Goal: Task Accomplishment & Management: Use online tool/utility

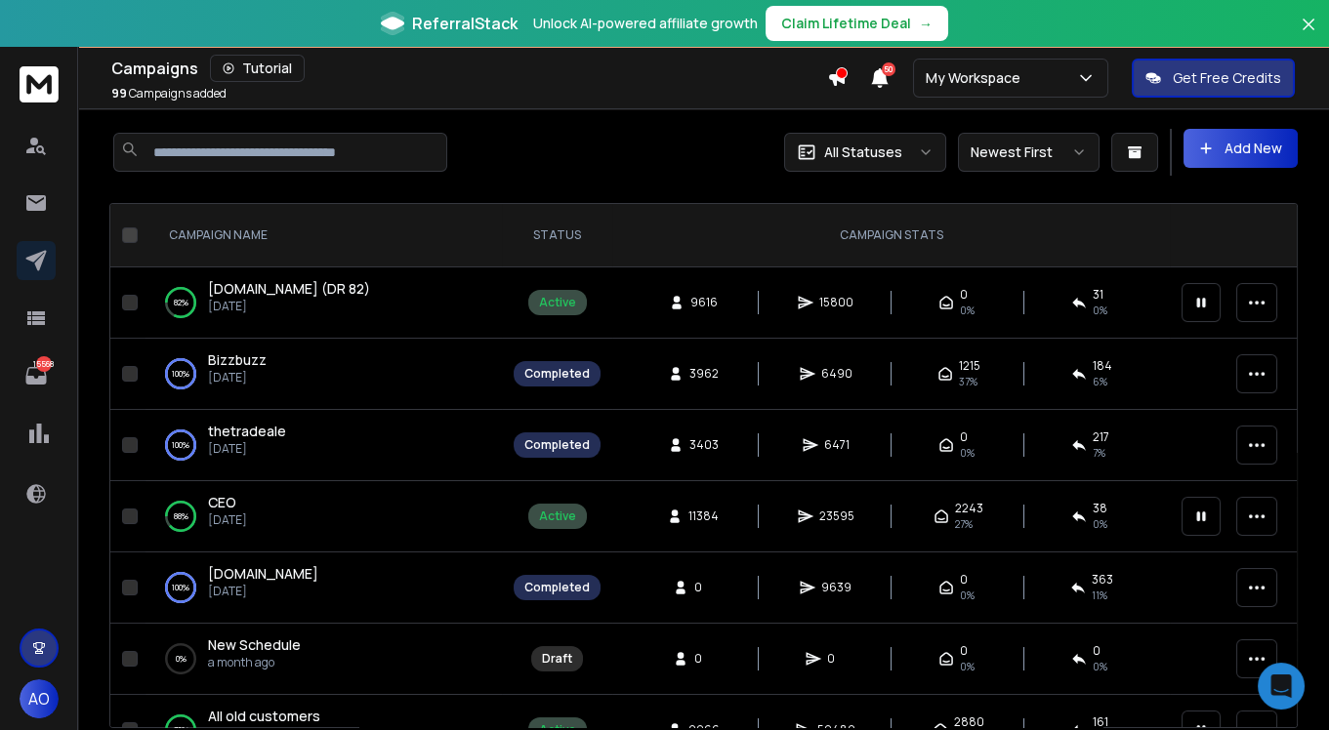
click at [300, 294] on span "[DOMAIN_NAME] (DR 82)" at bounding box center [289, 288] width 162 height 19
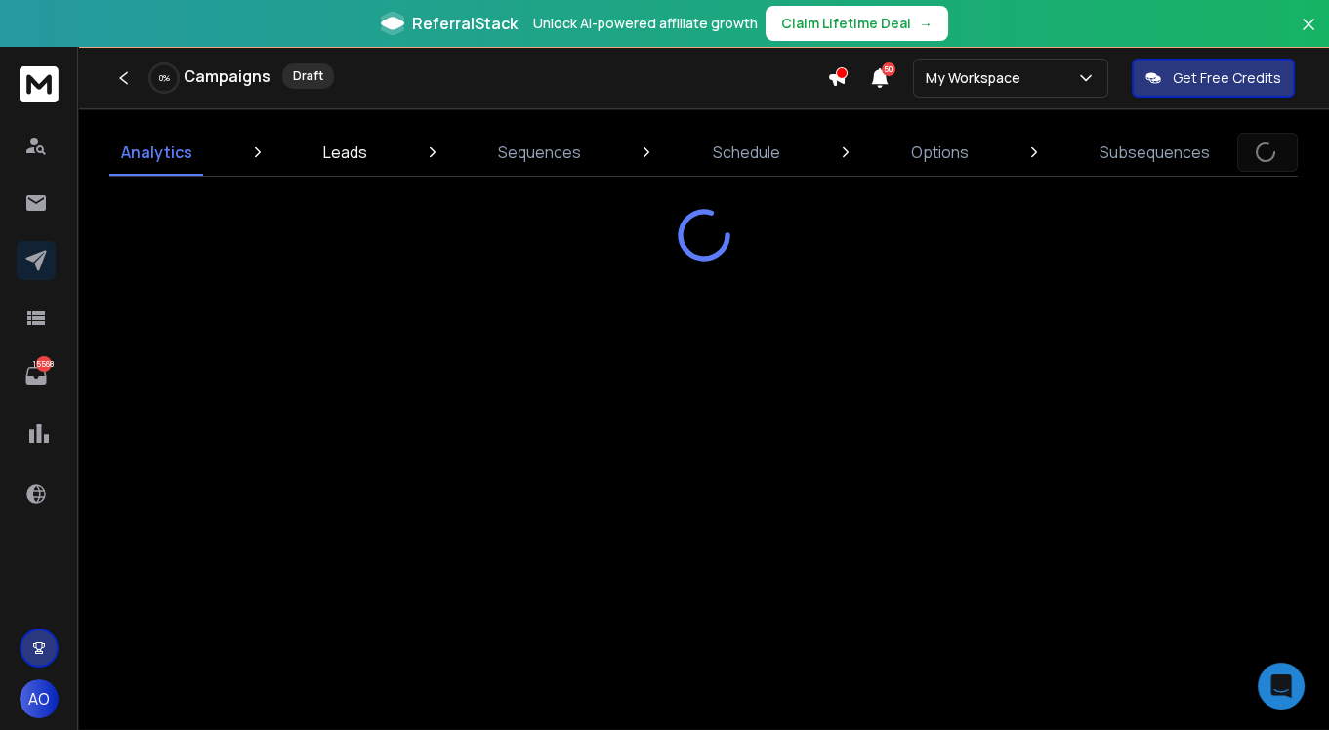
click at [344, 159] on p "Leads" at bounding box center [345, 152] width 44 height 23
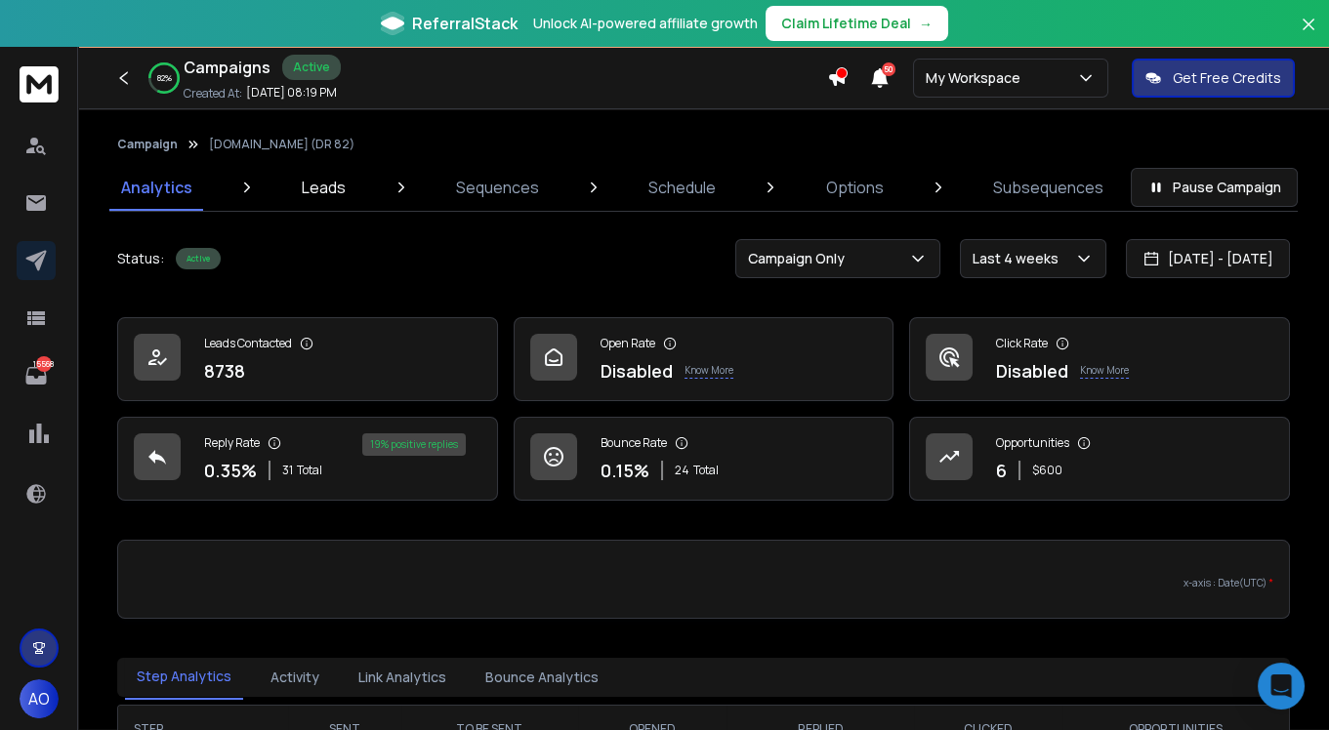
click at [336, 183] on p "Leads" at bounding box center [324, 187] width 44 height 23
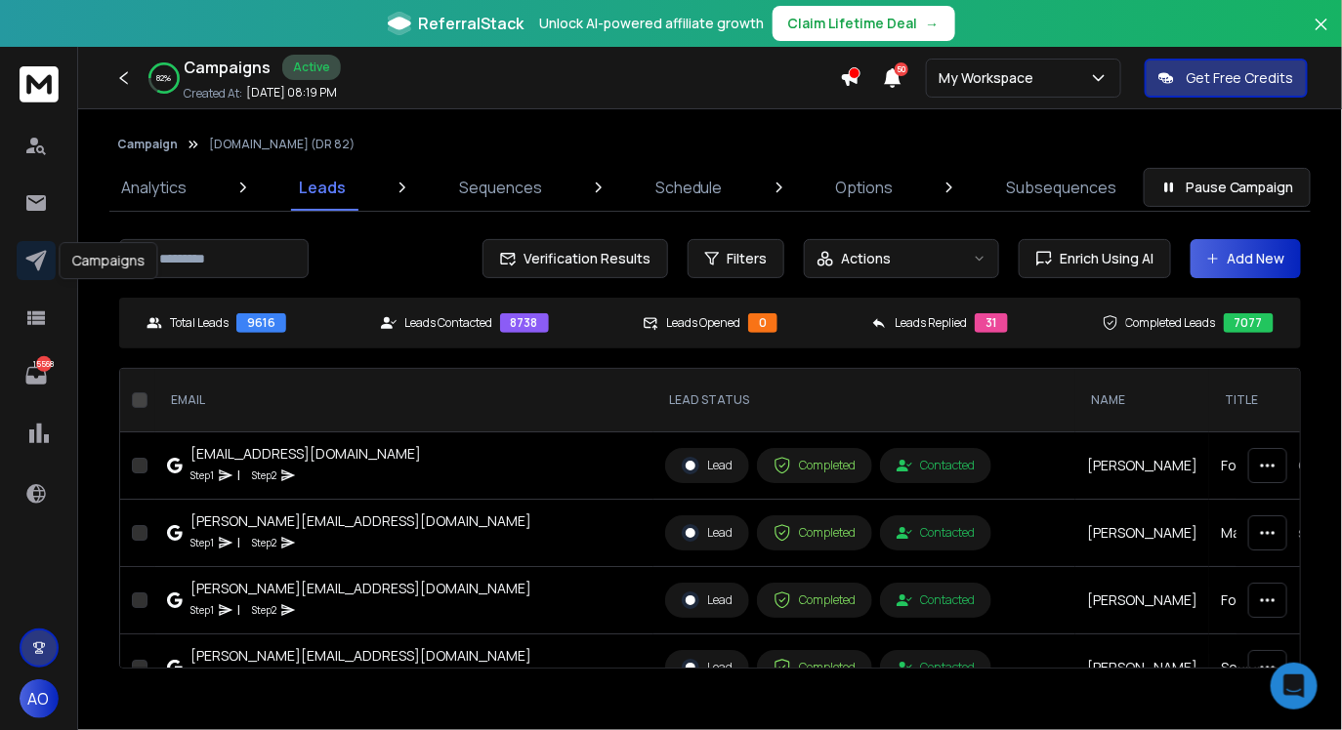
click at [41, 271] on icon at bounding box center [35, 260] width 23 height 23
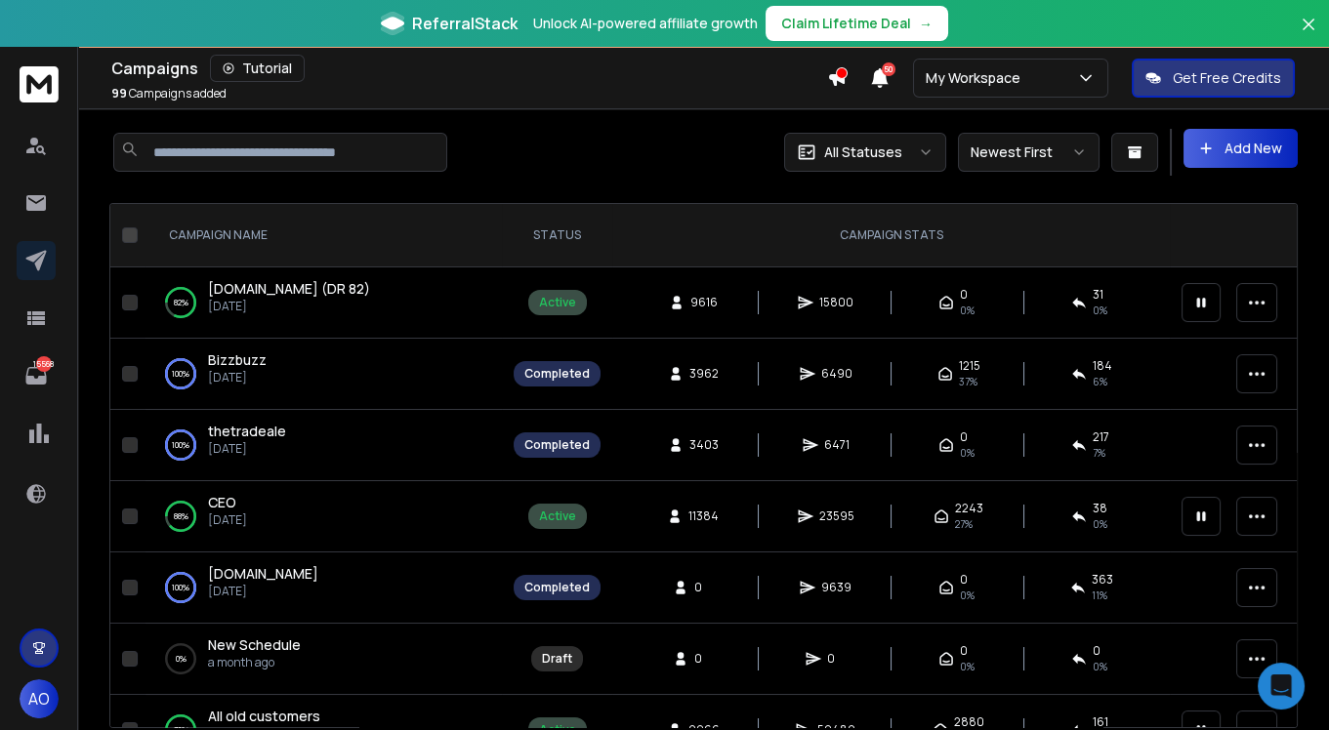
click at [234, 502] on span "CEO" at bounding box center [222, 502] width 28 height 19
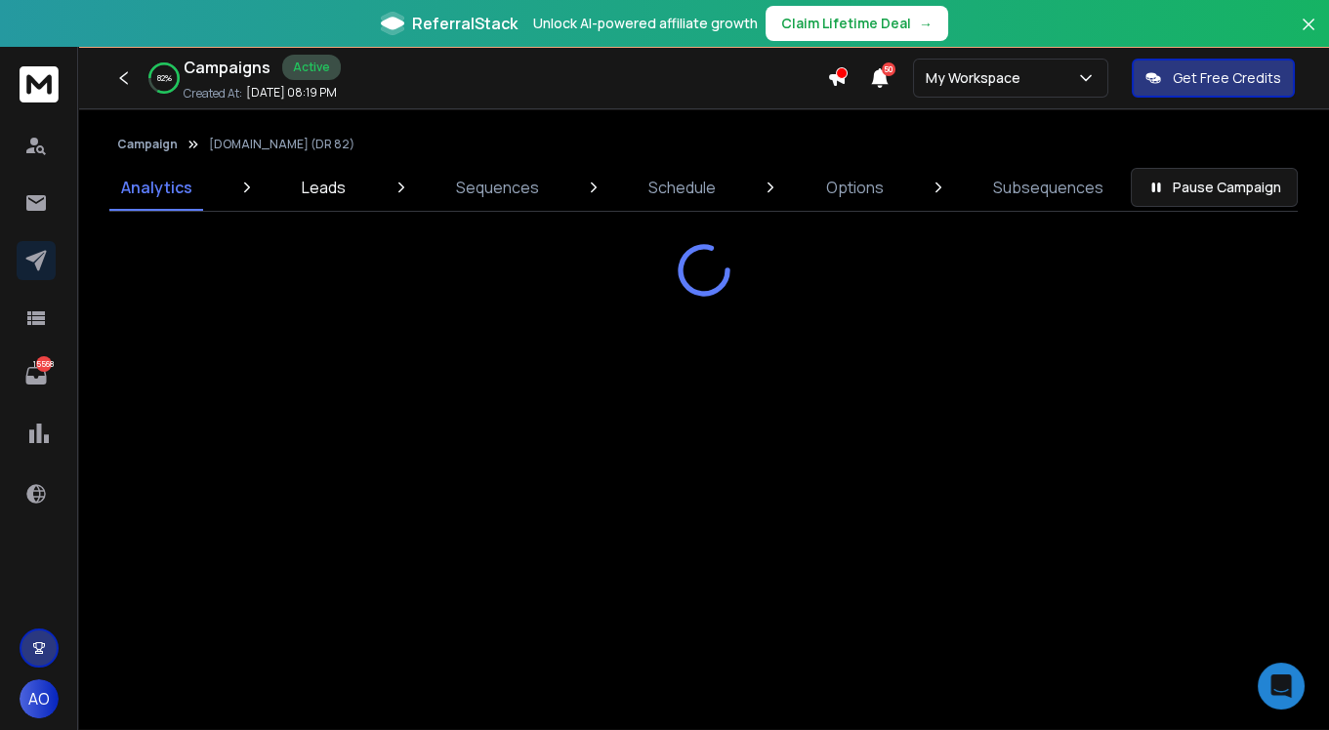
click at [326, 199] on link "Leads" at bounding box center [323, 187] width 67 height 47
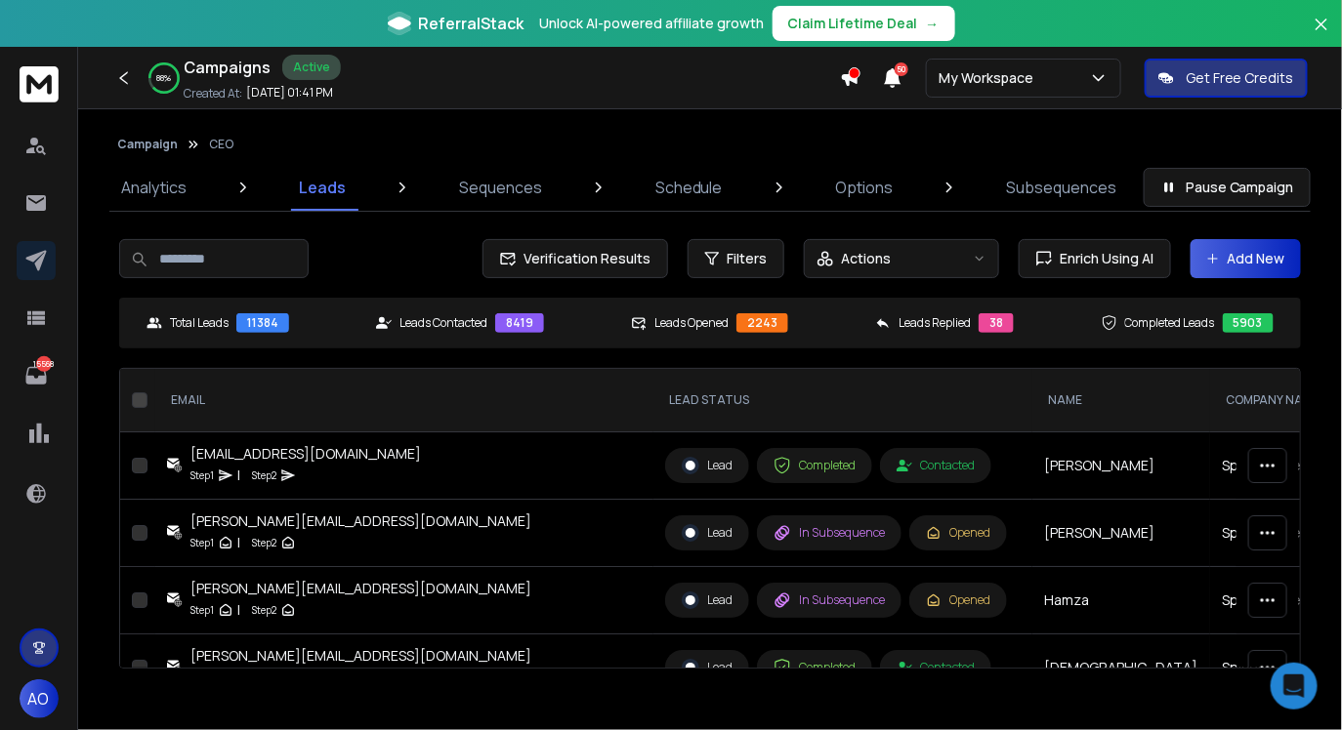
click at [1261, 260] on button "Add New" at bounding box center [1245, 258] width 110 height 39
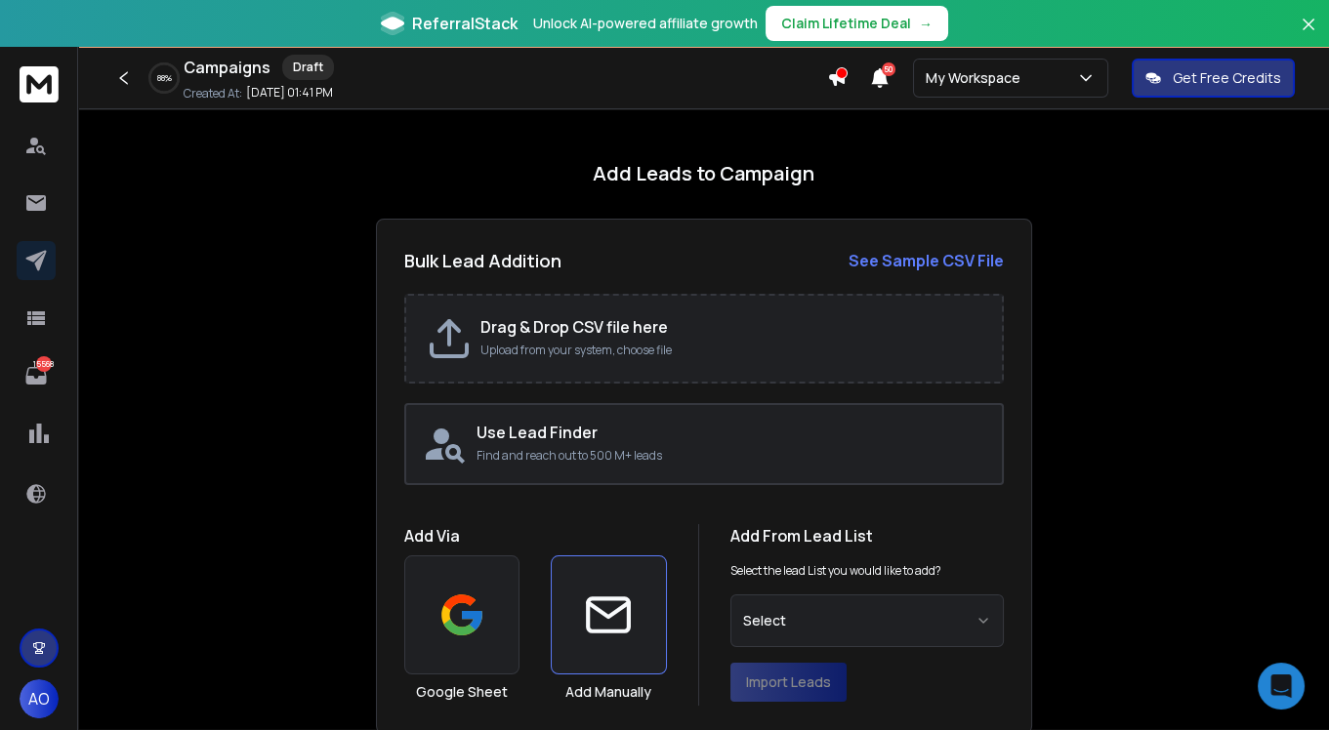
click at [596, 561] on div at bounding box center [609, 615] width 116 height 119
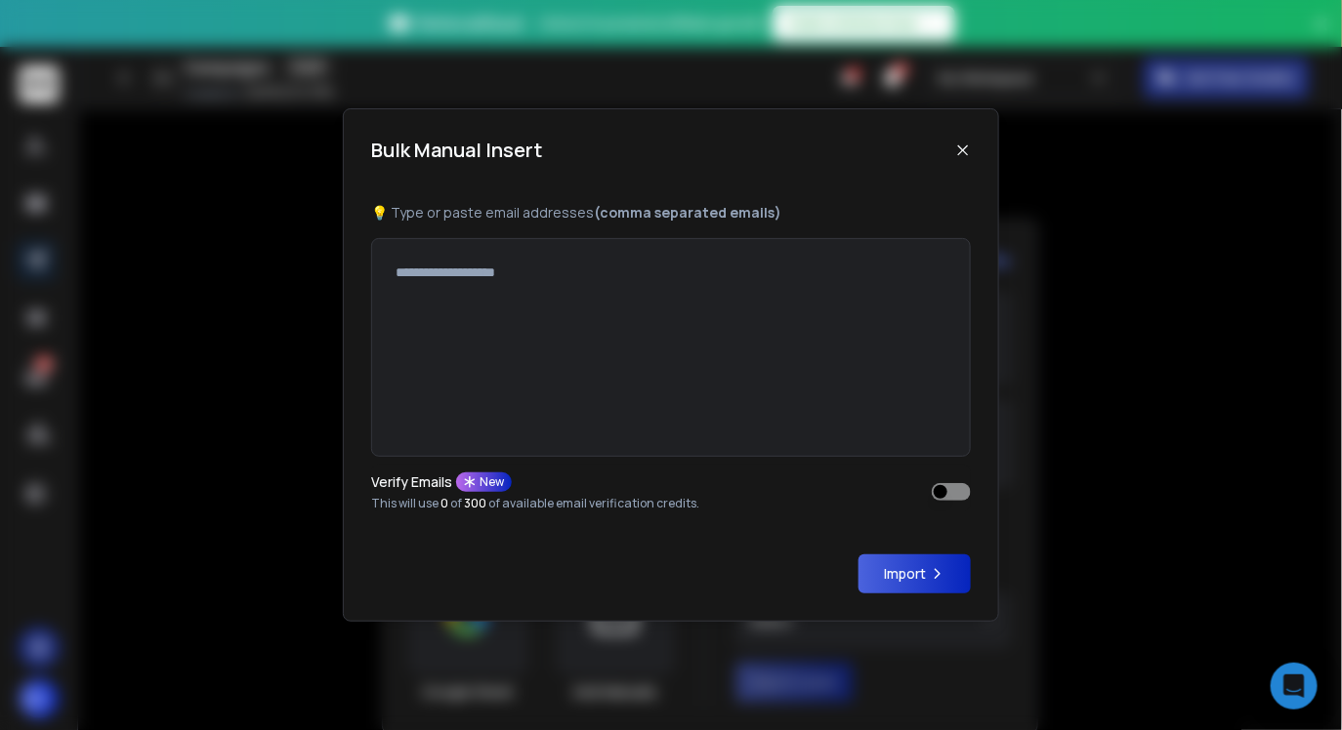
click at [525, 338] on textarea at bounding box center [671, 347] width 600 height 219
paste textarea "**********"
type textarea "**********"
click at [907, 581] on button "Import" at bounding box center [914, 574] width 112 height 39
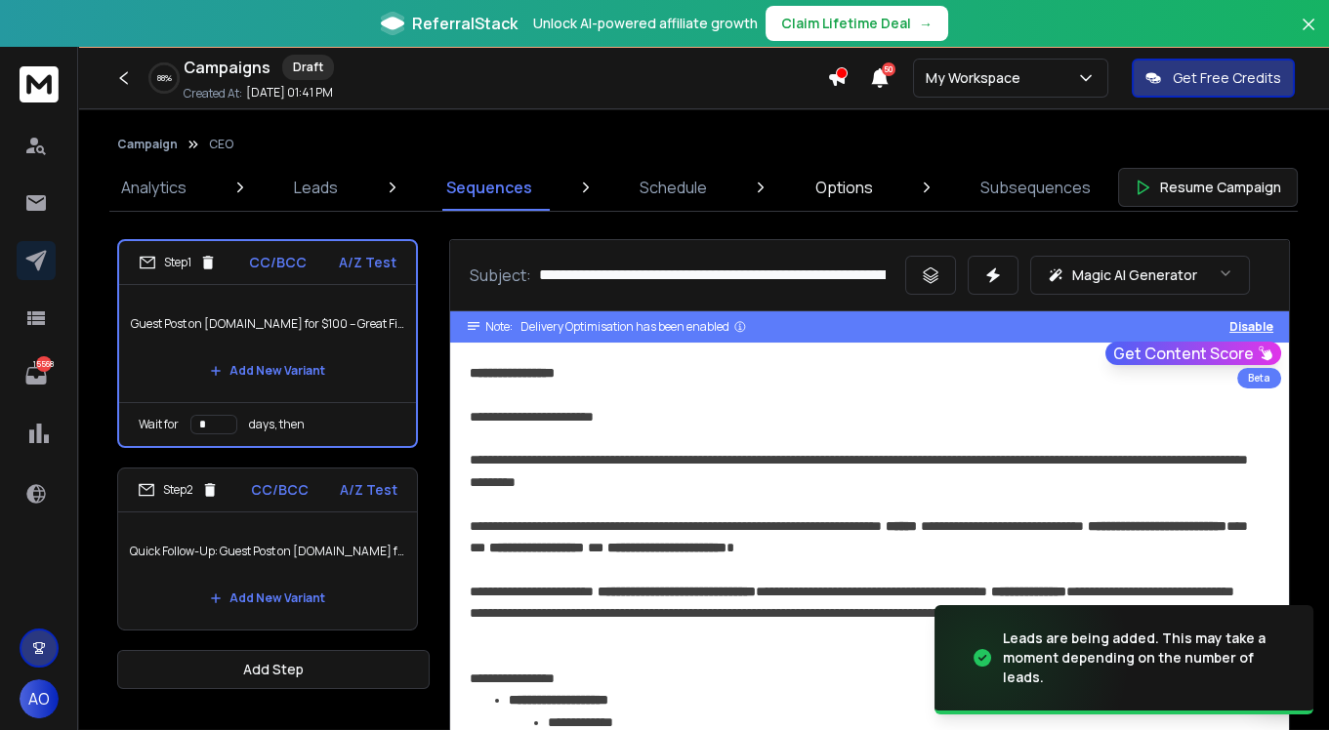
click at [848, 184] on p "Options" at bounding box center [844, 187] width 58 height 23
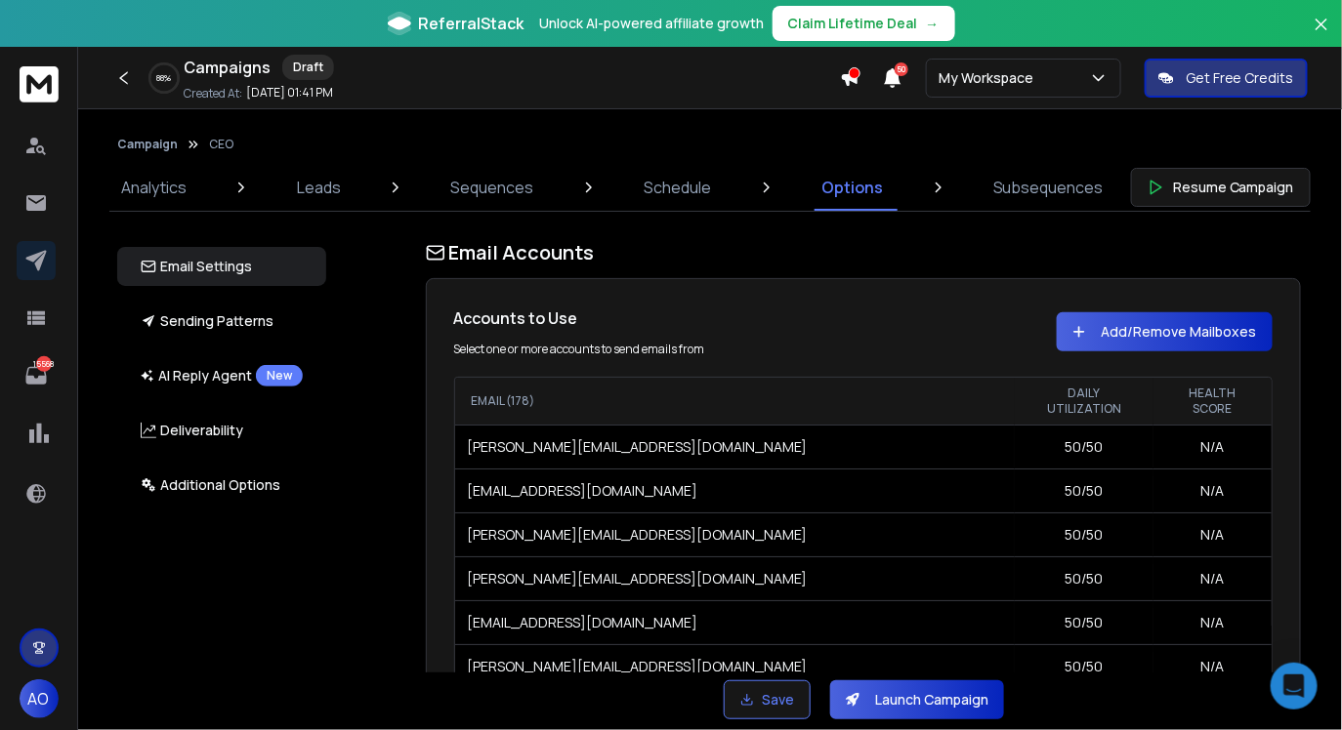
click at [882, 691] on button "Launch Campaign" at bounding box center [917, 700] width 174 height 39
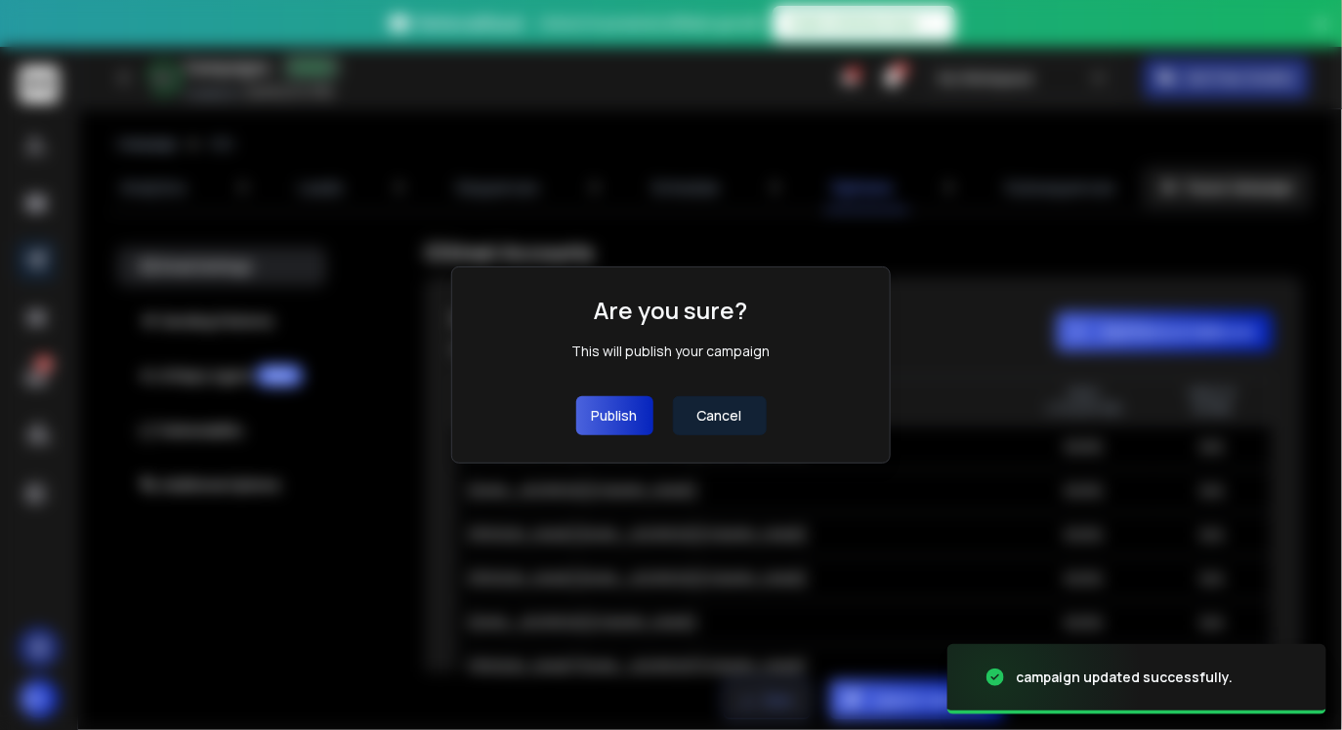
click at [632, 403] on button "Publish" at bounding box center [614, 415] width 77 height 39
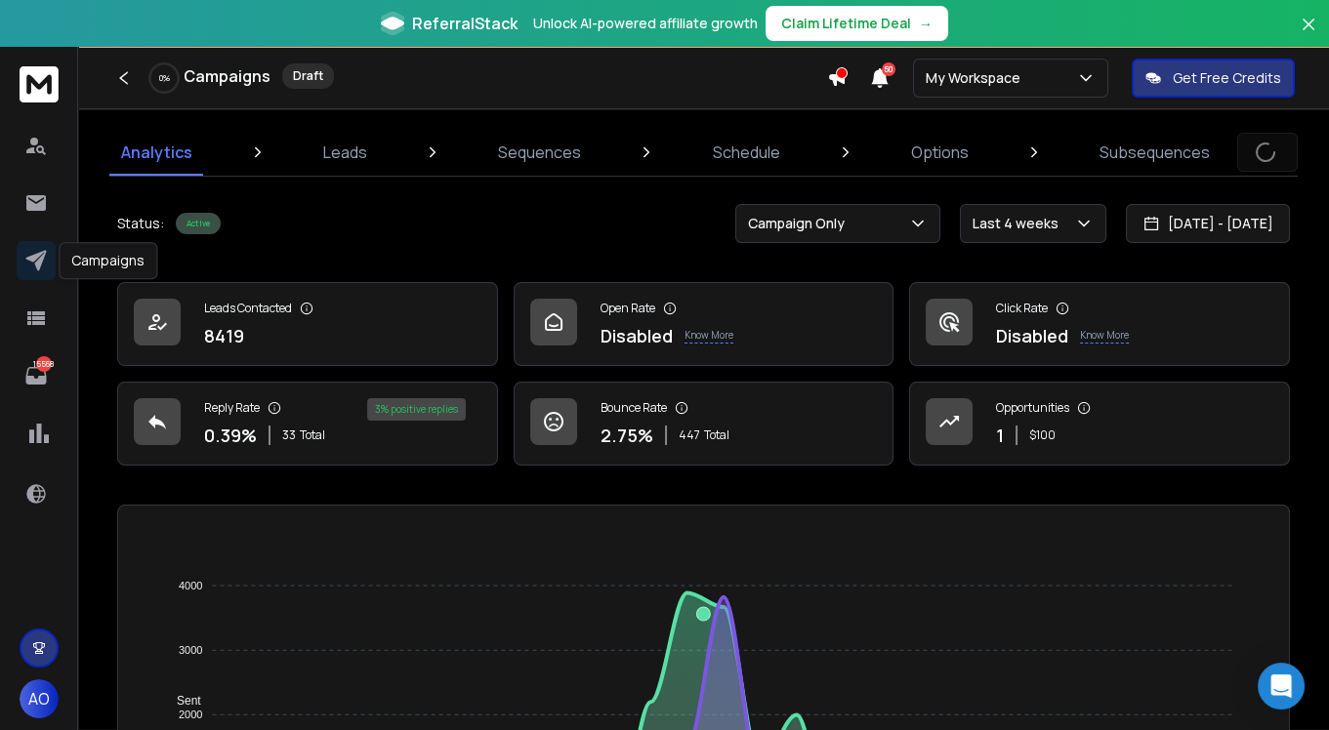
click at [28, 260] on icon at bounding box center [35, 261] width 21 height 21
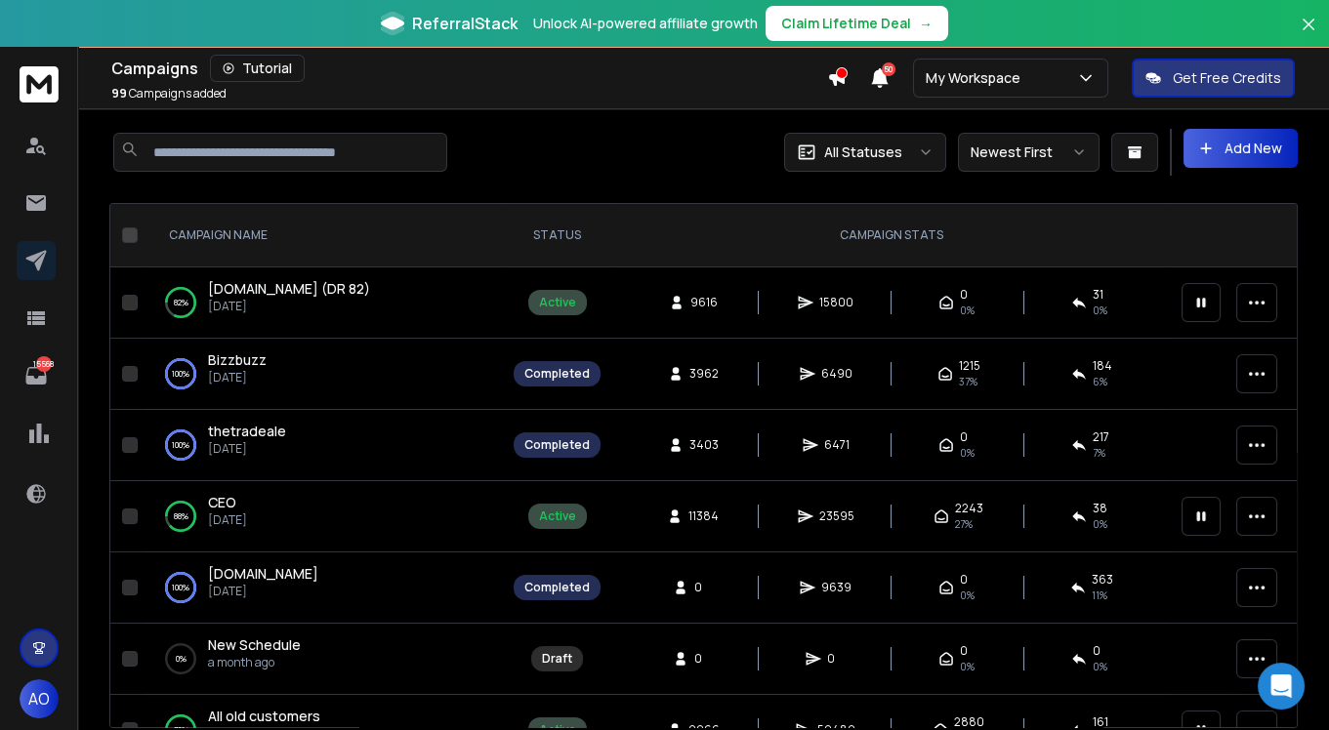
click at [247, 290] on span "[DOMAIN_NAME] (DR 82)" at bounding box center [289, 288] width 162 height 19
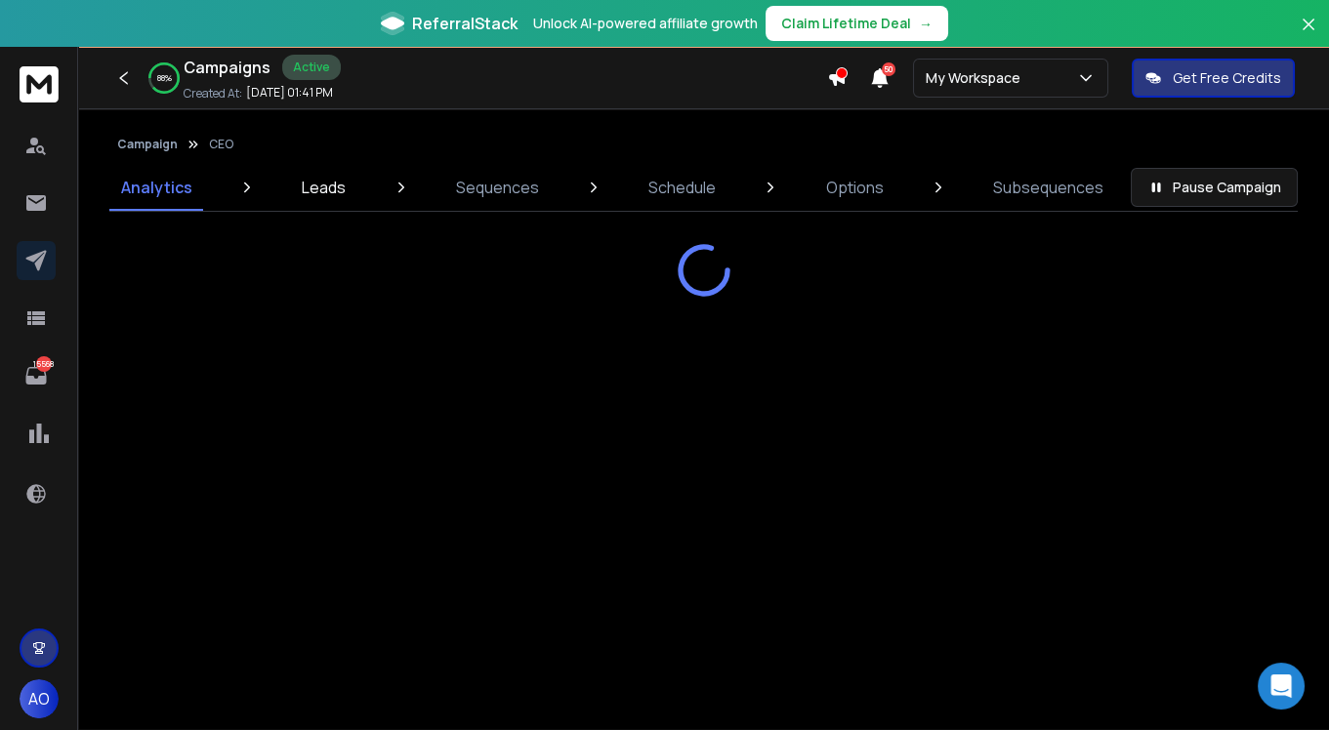
click at [326, 192] on p "Leads" at bounding box center [324, 187] width 44 height 23
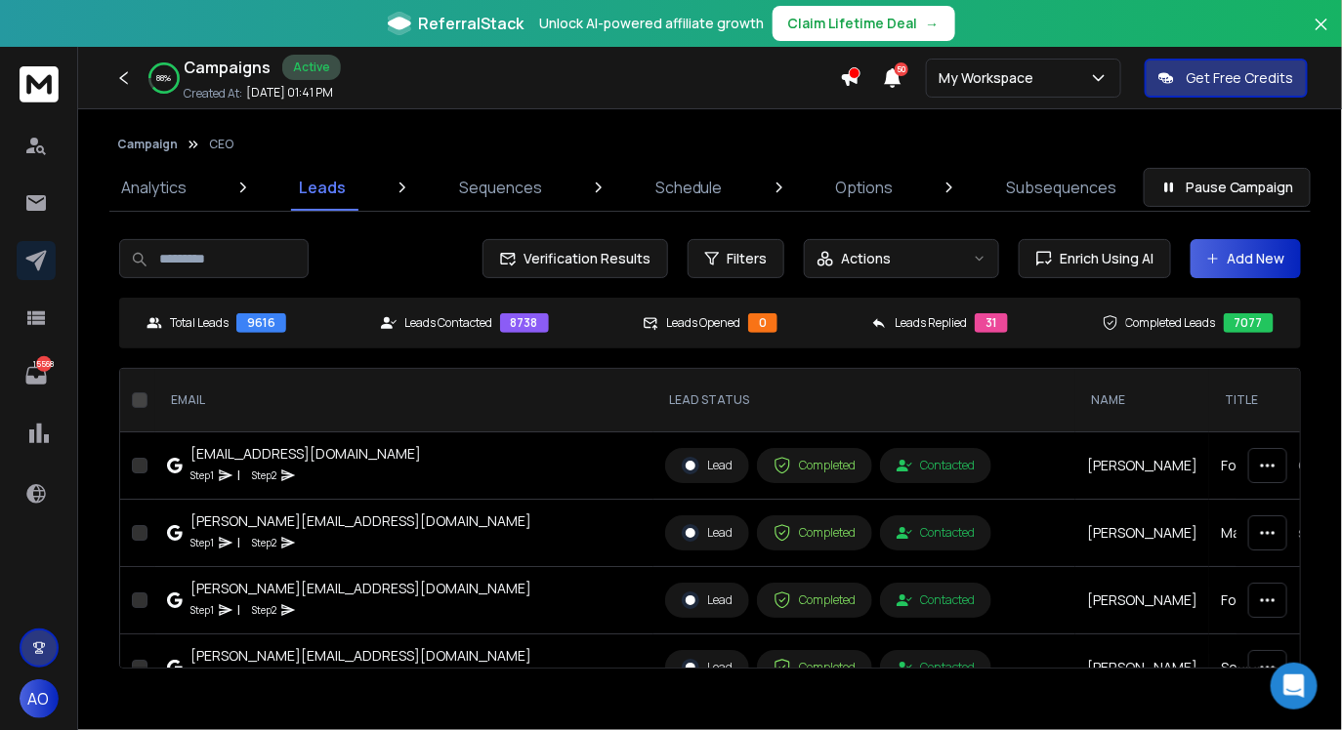
click at [1224, 252] on button "Add New" at bounding box center [1245, 258] width 110 height 39
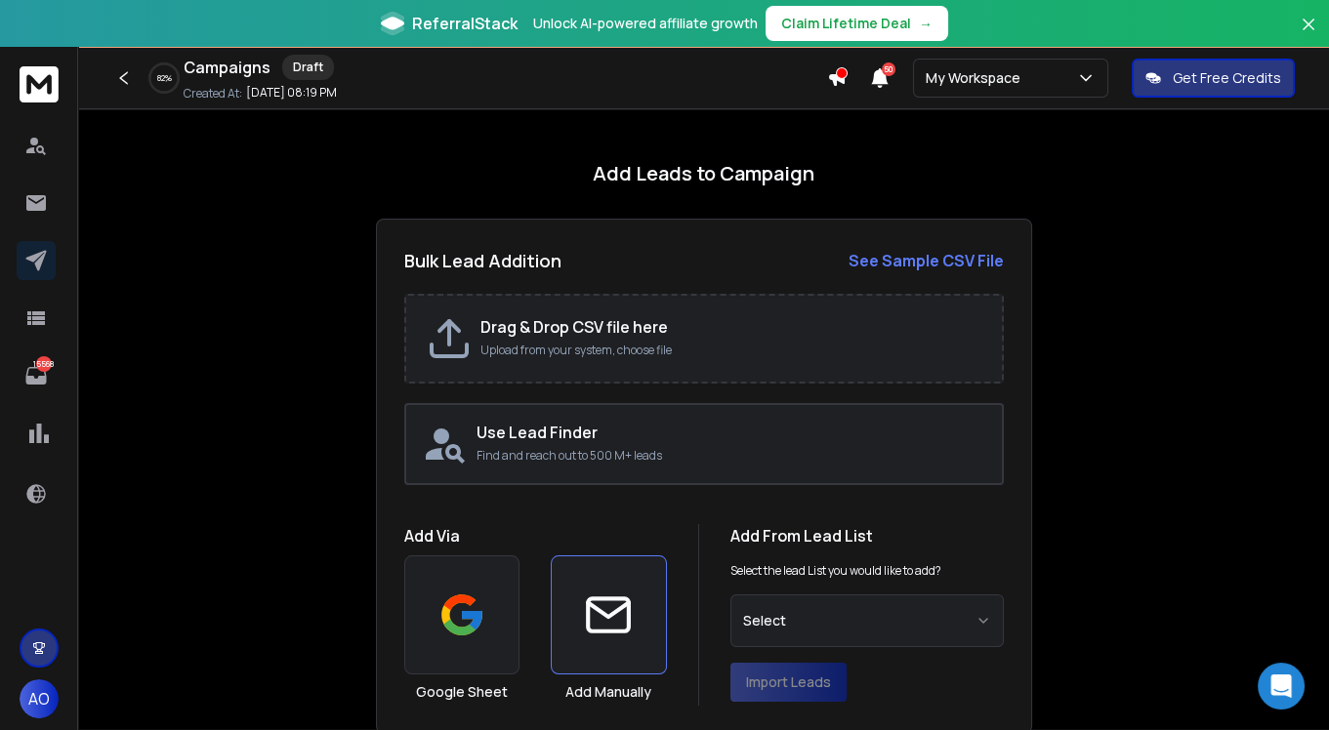
click at [597, 589] on icon at bounding box center [608, 615] width 49 height 59
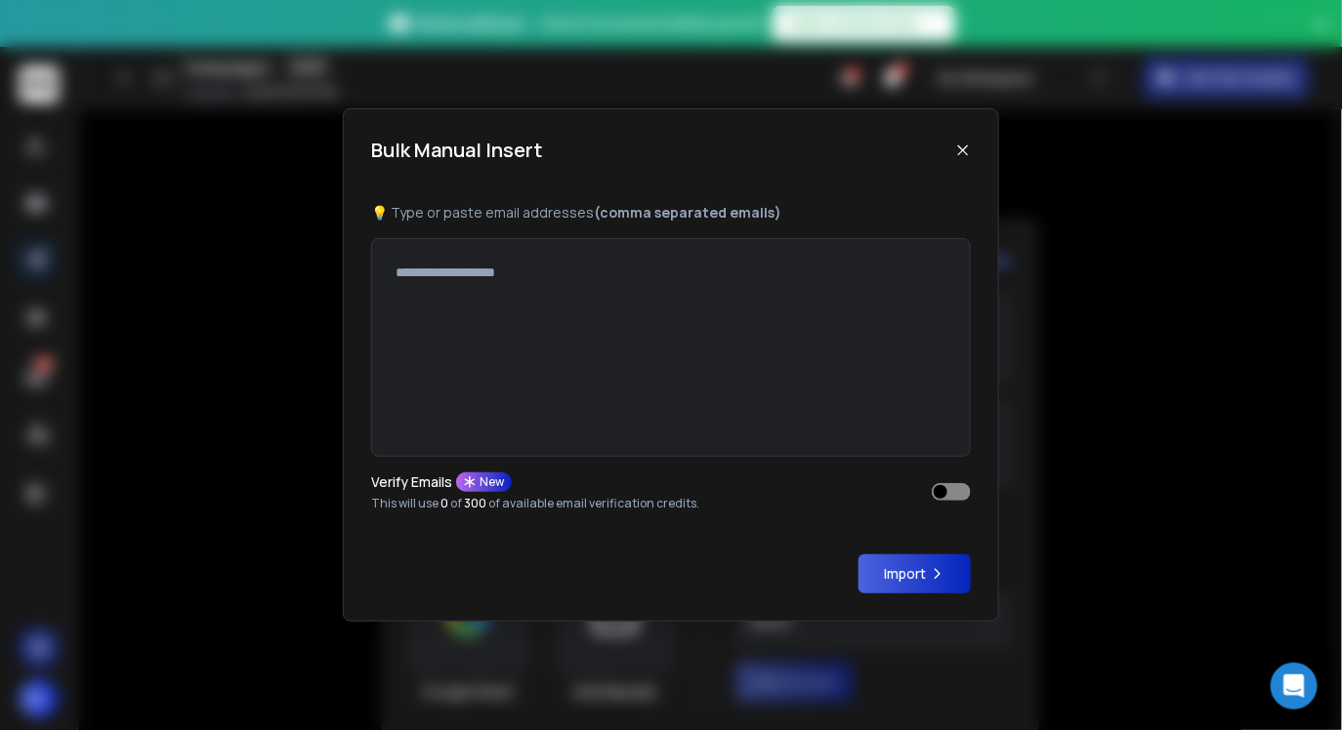
click at [601, 351] on textarea at bounding box center [671, 347] width 600 height 219
paste textarea "**********"
type textarea "**********"
click at [911, 569] on button "Import" at bounding box center [914, 574] width 112 height 39
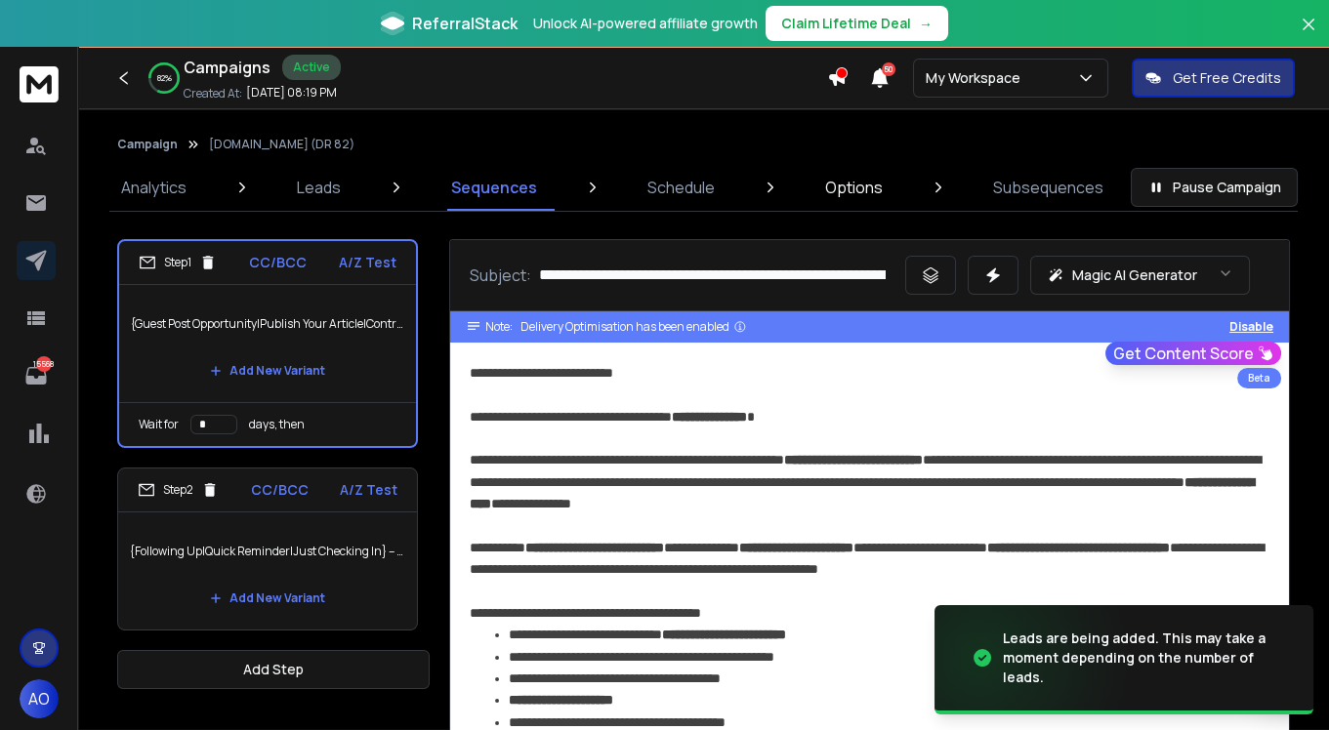
click at [866, 183] on p "Options" at bounding box center [854, 187] width 58 height 23
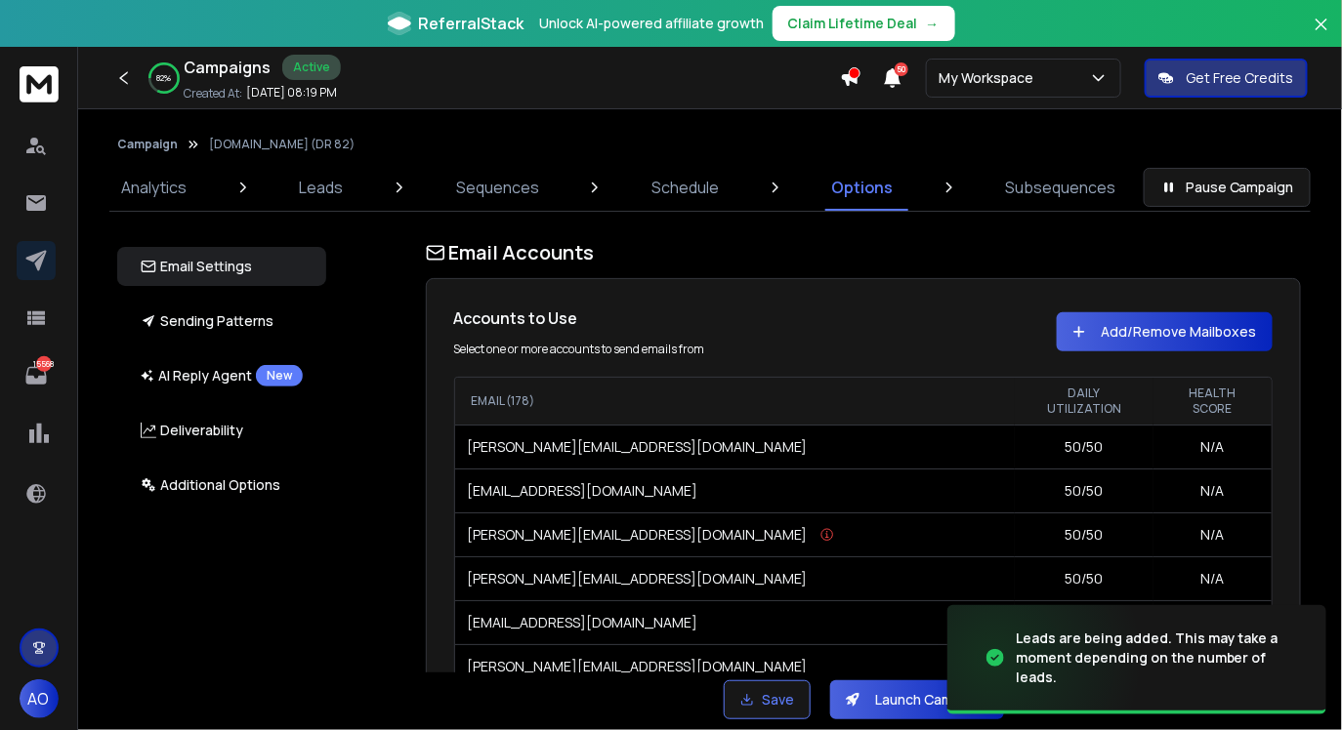
click at [853, 709] on button "Launch Campaign" at bounding box center [917, 700] width 174 height 39
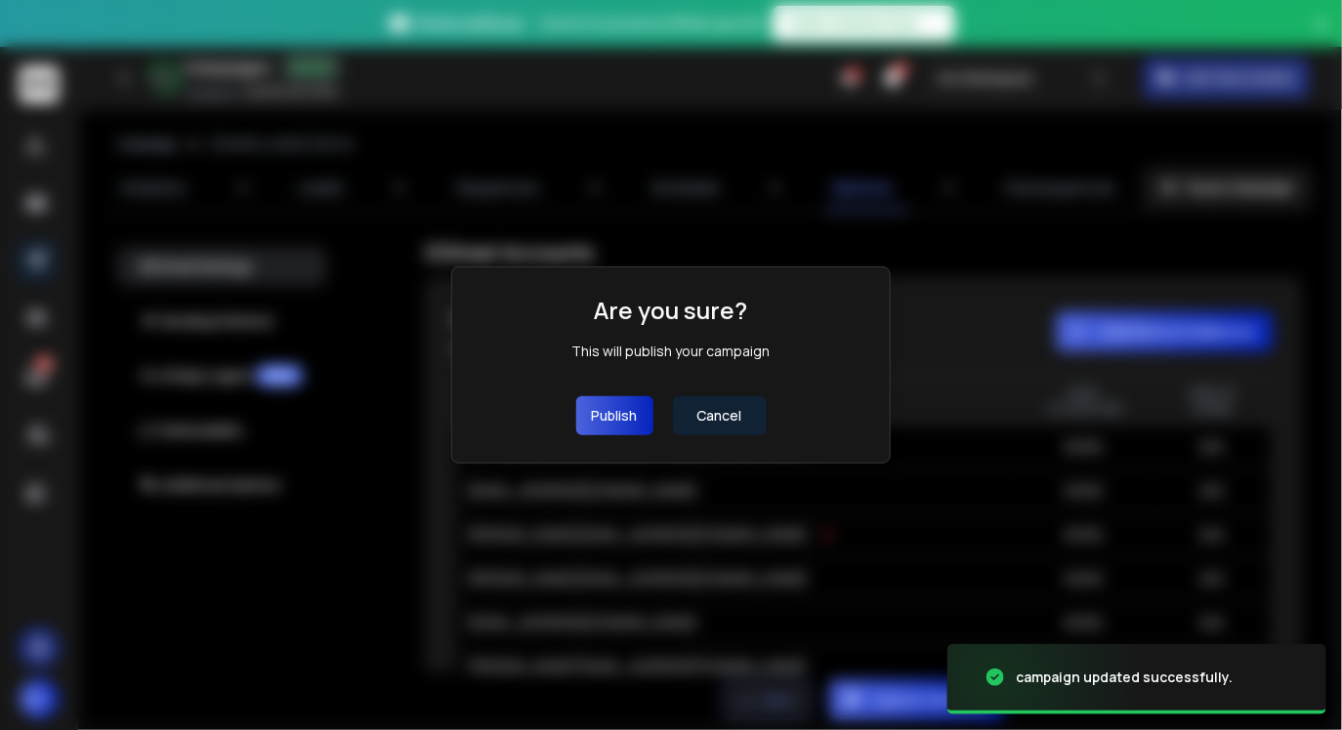
click at [617, 406] on button "Publish" at bounding box center [614, 415] width 77 height 39
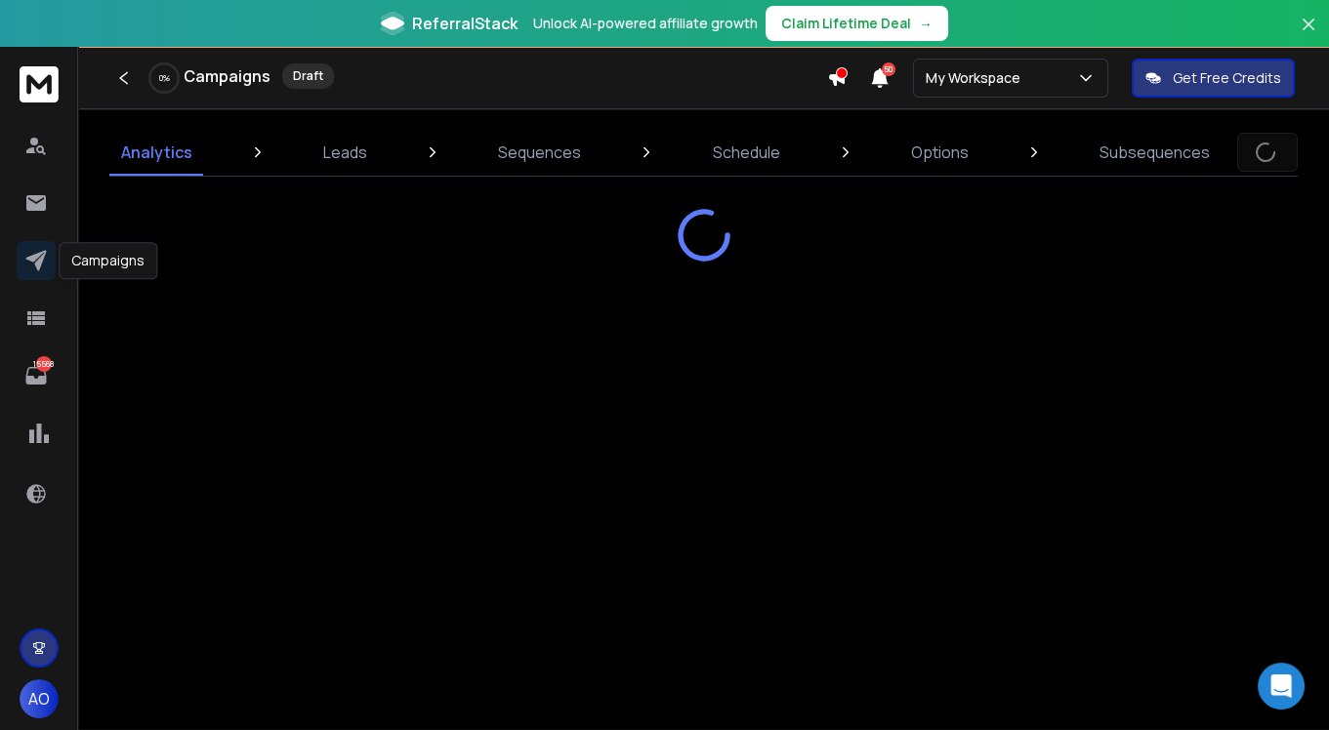
click at [27, 264] on icon at bounding box center [35, 260] width 23 height 23
